Goal: Check status: Check status

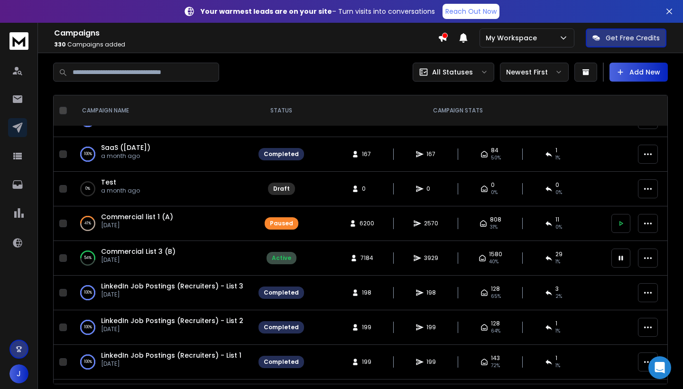
scroll to position [29, 0]
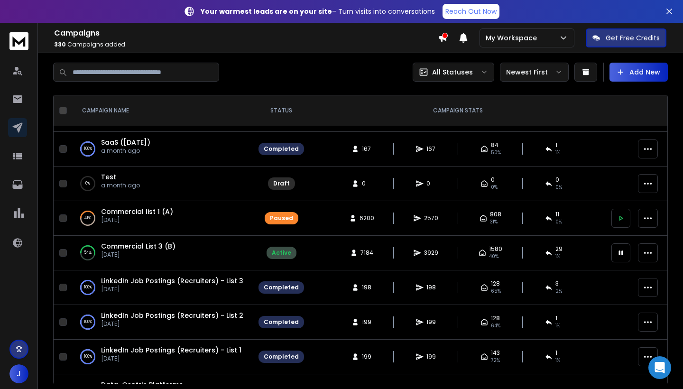
click at [168, 241] on span "Commercial List 3 (B)" at bounding box center [138, 245] width 74 height 9
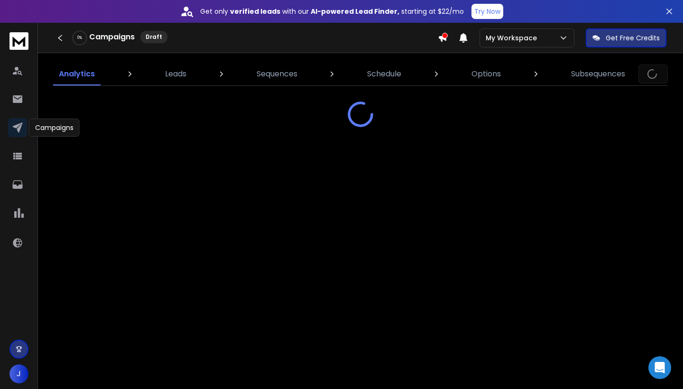
click at [15, 131] on icon at bounding box center [17, 127] width 11 height 11
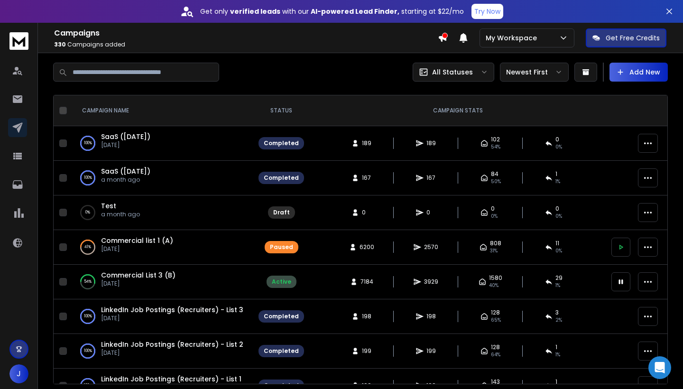
click at [260, 66] on div at bounding box center [206, 72] width 307 height 19
click at [334, 64] on div at bounding box center [206, 72] width 307 height 19
click at [309, 74] on div at bounding box center [206, 72] width 307 height 19
click at [278, 75] on div at bounding box center [206, 72] width 307 height 19
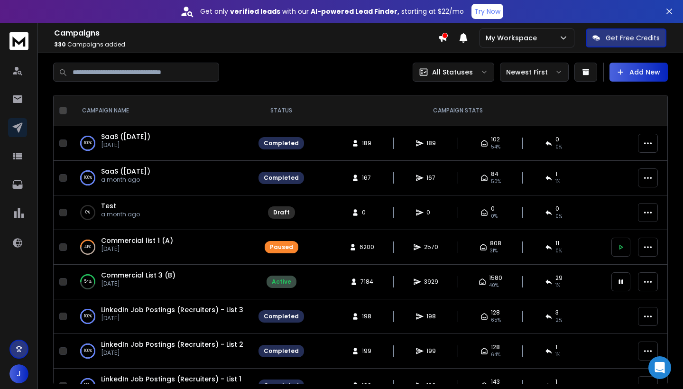
click at [276, 75] on div at bounding box center [206, 72] width 307 height 19
click at [346, 75] on div at bounding box center [206, 72] width 307 height 19
click at [314, 69] on div at bounding box center [206, 72] width 307 height 19
click at [315, 70] on div at bounding box center [206, 72] width 307 height 19
click at [328, 80] on div at bounding box center [206, 72] width 307 height 19
